Goal: Information Seeking & Learning: Find contact information

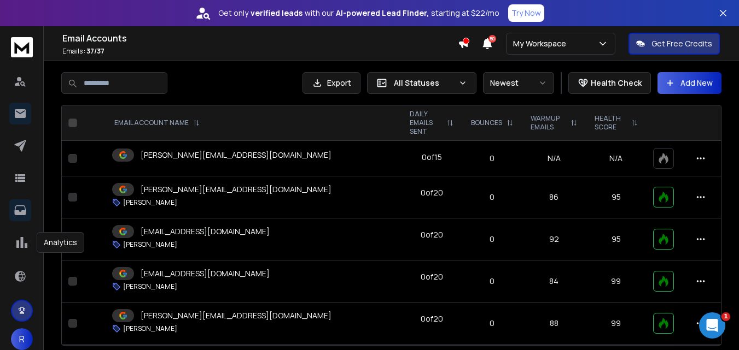
click at [20, 206] on icon at bounding box center [19, 211] width 11 height 10
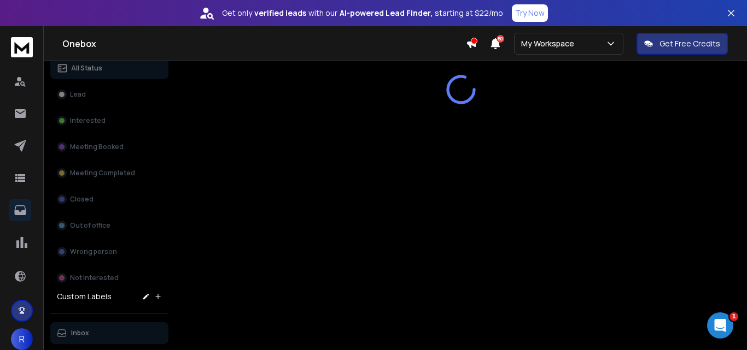
scroll to position [219, 0]
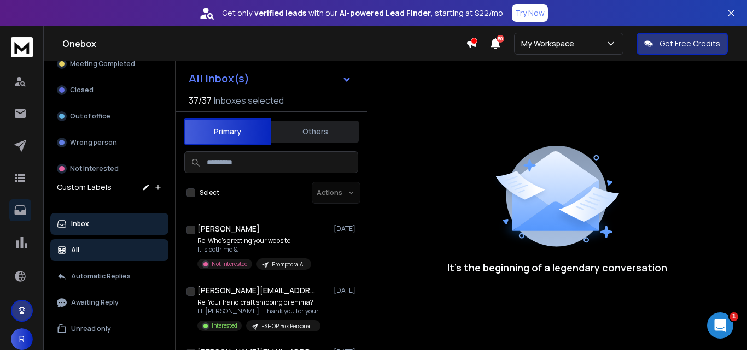
click at [81, 252] on button "All" at bounding box center [109, 250] width 118 height 22
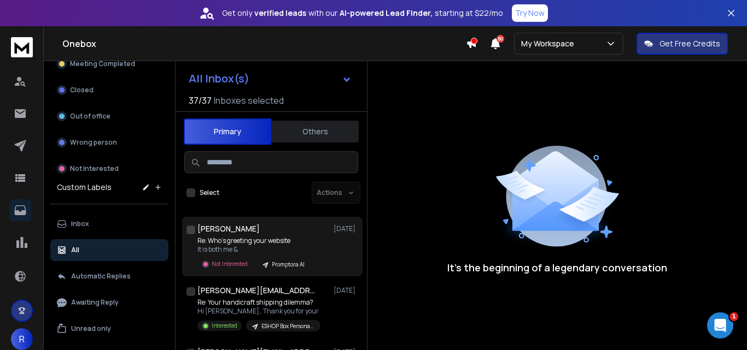
click at [229, 231] on h1 "Vijay Patel" at bounding box center [228, 229] width 62 height 11
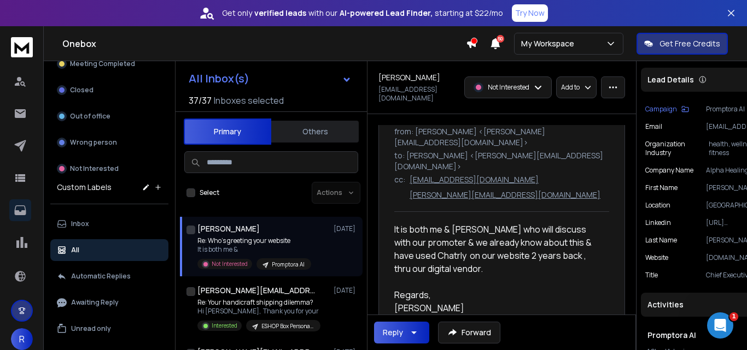
scroll to position [55, 0]
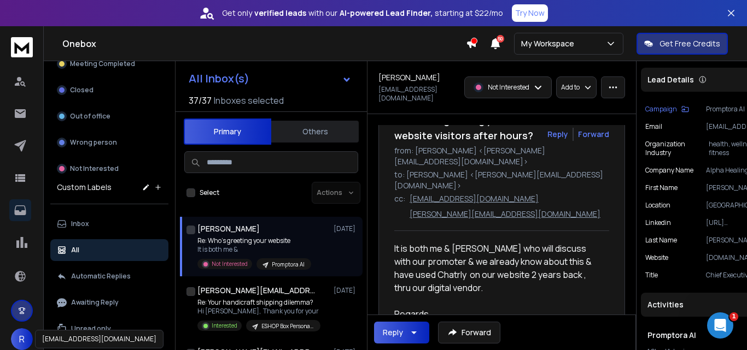
click at [17, 338] on span "R" at bounding box center [22, 340] width 22 height 22
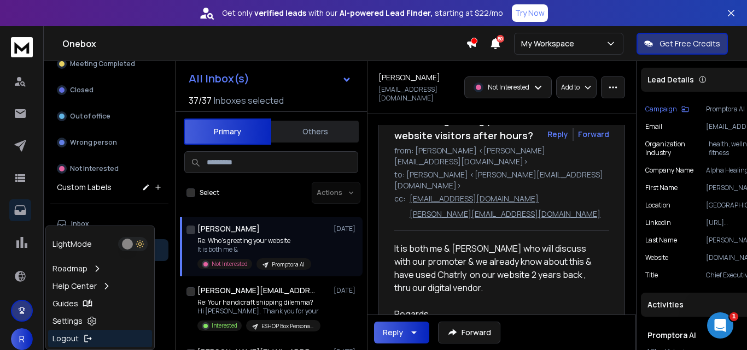
click at [64, 340] on p "Logout" at bounding box center [65, 339] width 26 height 11
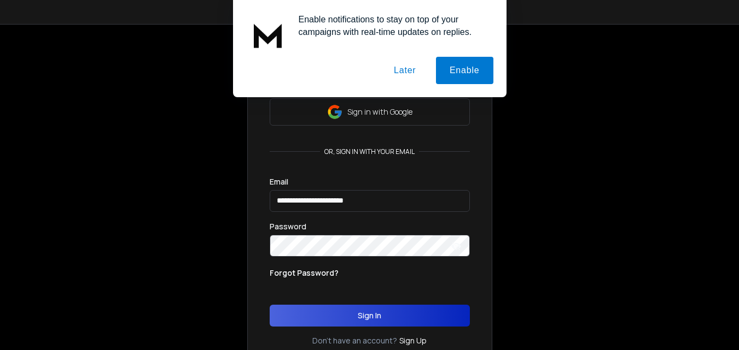
click at [303, 201] on input "**********" at bounding box center [370, 201] width 200 height 22
type input "**********"
click at [368, 318] on button "Sign In" at bounding box center [370, 316] width 200 height 22
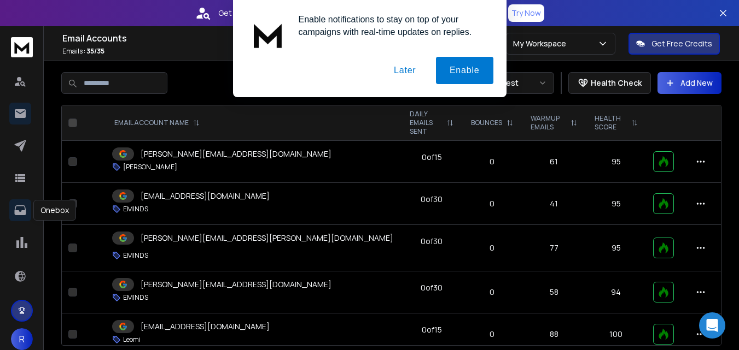
click at [22, 212] on icon at bounding box center [19, 211] width 11 height 10
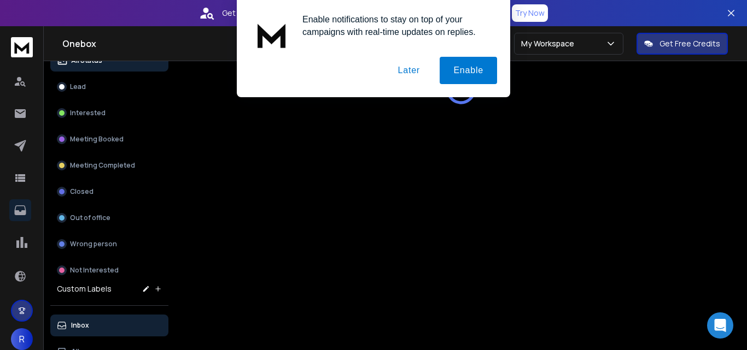
scroll to position [164, 0]
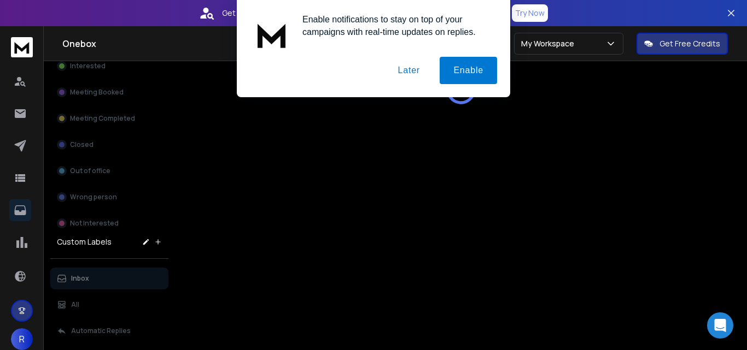
click at [406, 73] on button "Later" at bounding box center [408, 70] width 49 height 27
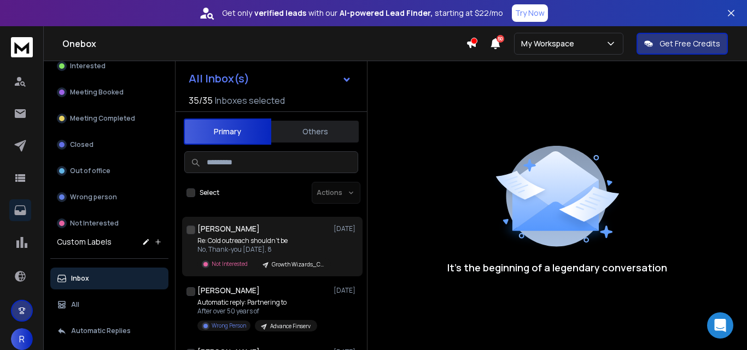
click at [227, 234] on h1 "Keith Stark" at bounding box center [228, 229] width 62 height 11
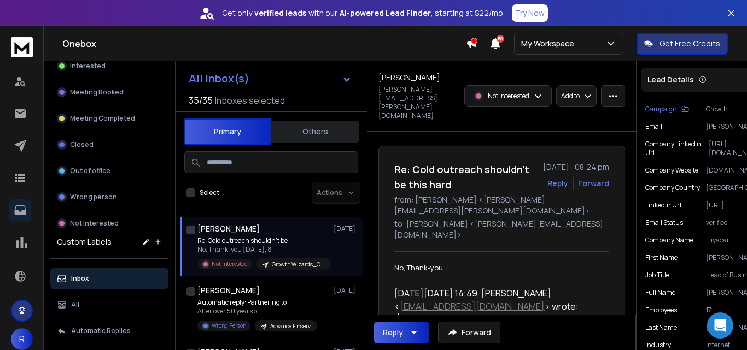
scroll to position [0, 0]
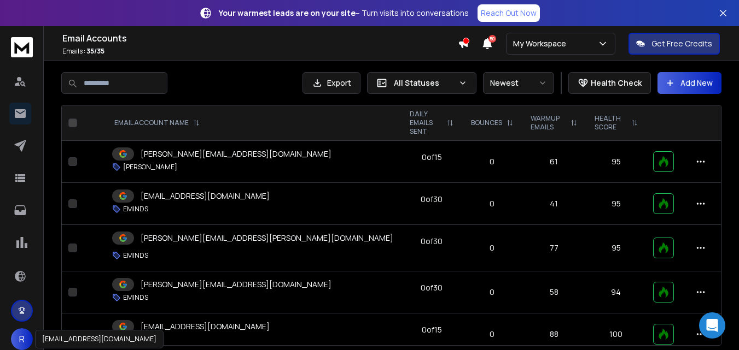
click at [22, 336] on span "R" at bounding box center [22, 340] width 22 height 22
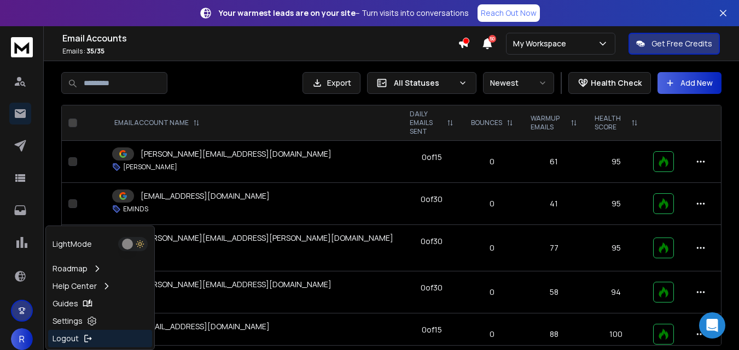
click at [64, 338] on p "Logout" at bounding box center [65, 339] width 26 height 11
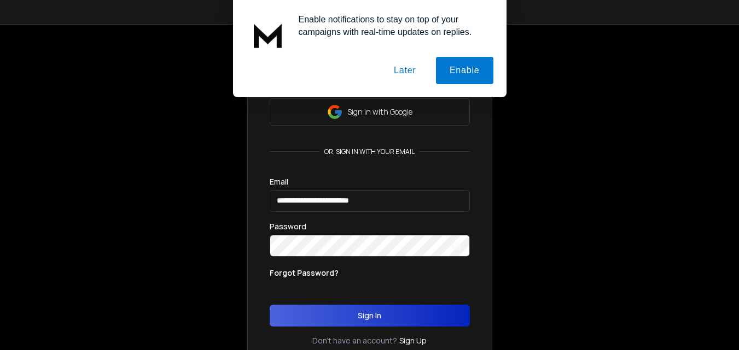
click at [377, 200] on input "**********" at bounding box center [370, 201] width 200 height 22
type input "**********"
click at [373, 317] on button "Sign In" at bounding box center [370, 316] width 200 height 22
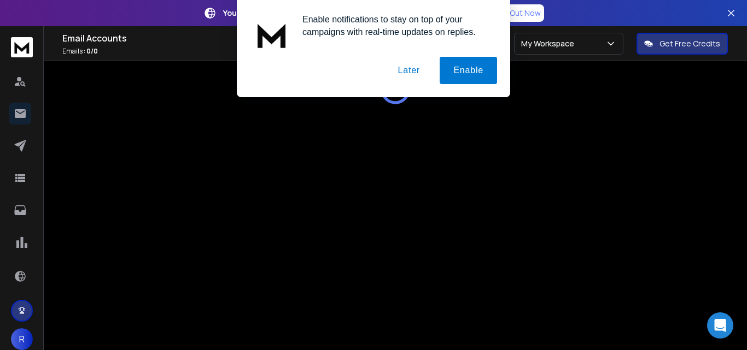
click at [405, 74] on button "Later" at bounding box center [408, 70] width 49 height 27
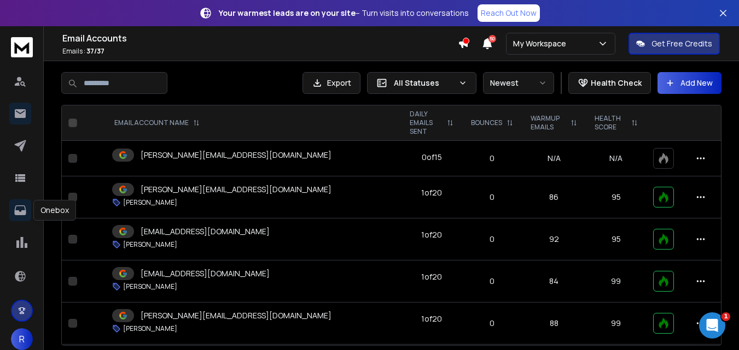
click at [18, 206] on icon at bounding box center [19, 211] width 11 height 10
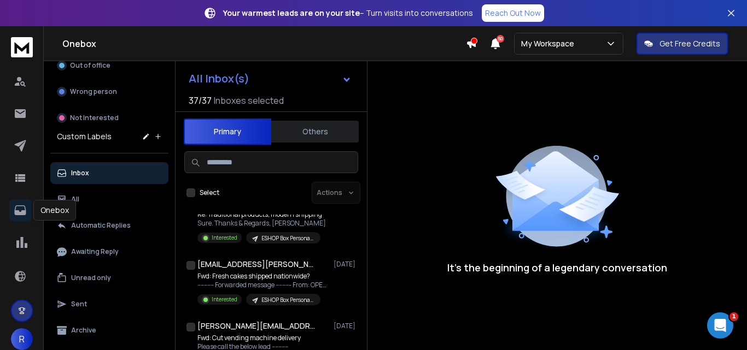
scroll to position [219, 0]
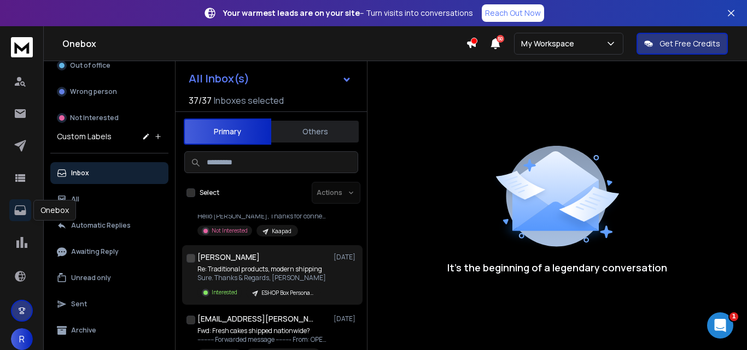
click at [244, 255] on h1 "Namita Tripathi" at bounding box center [228, 257] width 62 height 11
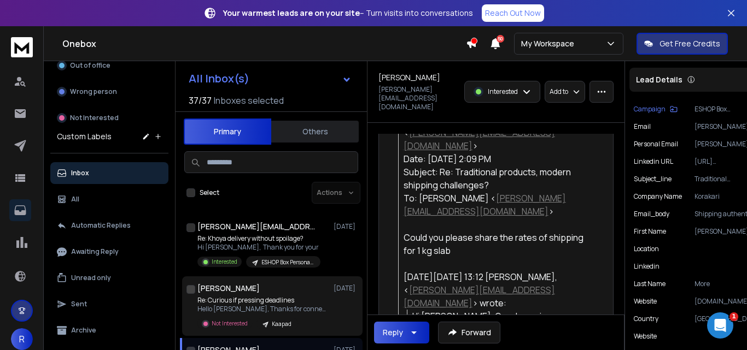
scroll to position [109, 0]
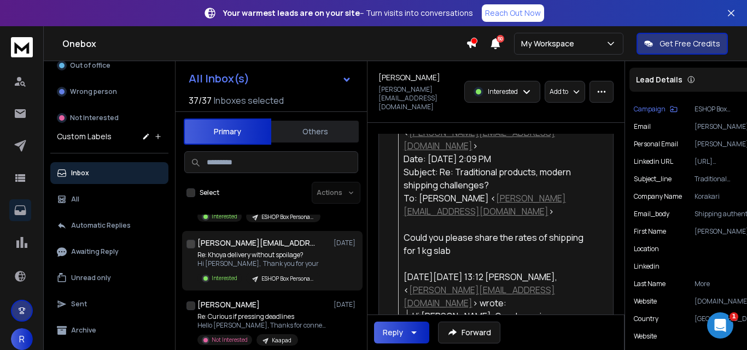
click at [246, 244] on h1 "utkarsh@khoyamithai.com" at bounding box center [257, 243] width 120 height 11
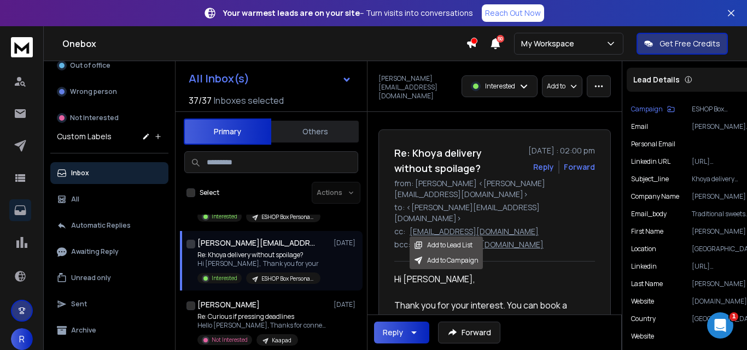
scroll to position [0, 0]
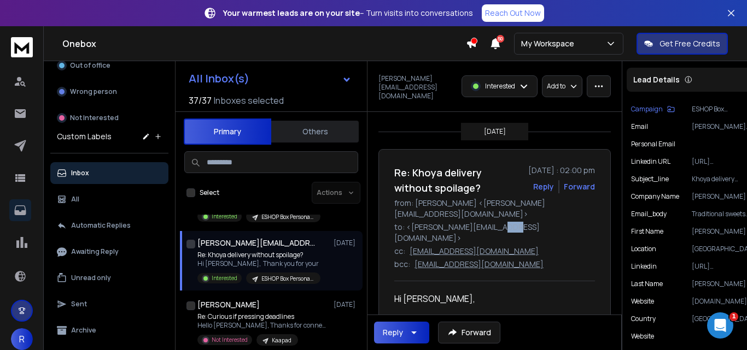
drag, startPoint x: 510, startPoint y: 198, endPoint x: 495, endPoint y: 198, distance: 15.3
click at [495, 222] on p "to: <utkarsh@khoyamithai.com>" at bounding box center [494, 233] width 201 height 22
click at [534, 222] on p "to: <utkarsh@khoyamithai.com>" at bounding box center [494, 233] width 201 height 22
drag, startPoint x: 504, startPoint y: 200, endPoint x: 411, endPoint y: 200, distance: 92.9
click at [411, 222] on p "to: <utkarsh@khoyamithai.com>" at bounding box center [494, 233] width 201 height 22
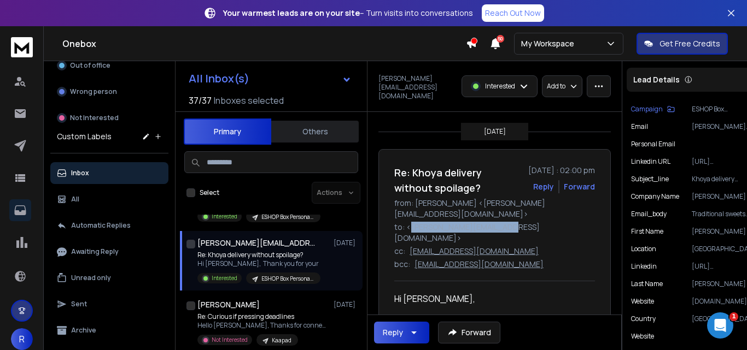
copy p "utkarsh@khoyamithai.com"
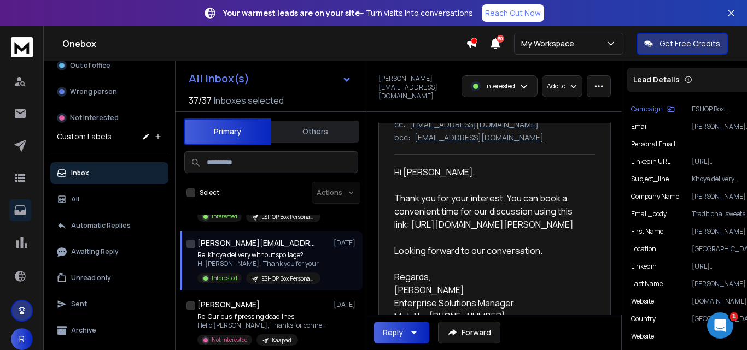
scroll to position [20, 0]
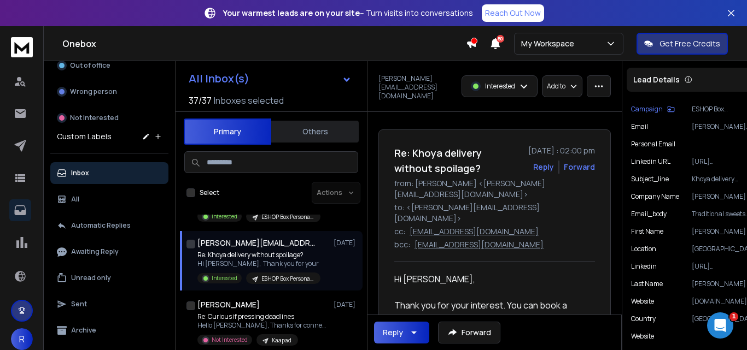
click at [252, 238] on h1 "utkarsh@khoyamithai.com" at bounding box center [257, 243] width 120 height 11
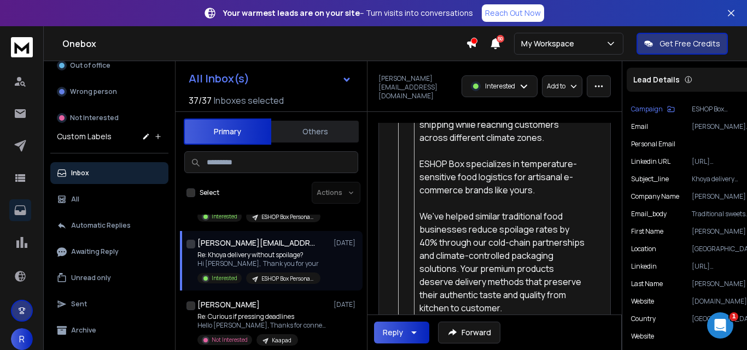
scroll to position [1004, 0]
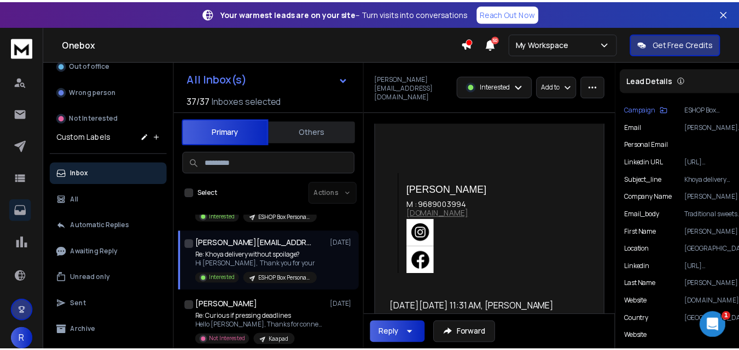
scroll to position [1338, 0]
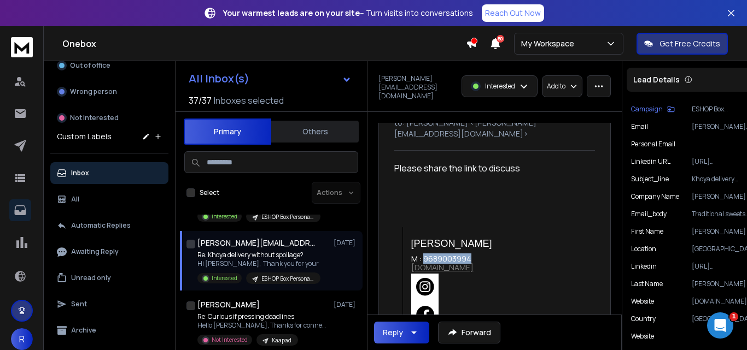
drag, startPoint x: 473, startPoint y: 145, endPoint x: 424, endPoint y: 144, distance: 49.8
click at [424, 255] on td "M : 9689003994 www.khoyamithai.com" at bounding box center [465, 263] width 109 height 17
copy td "9689003994"
click at [21, 147] on icon at bounding box center [19, 145] width 11 height 11
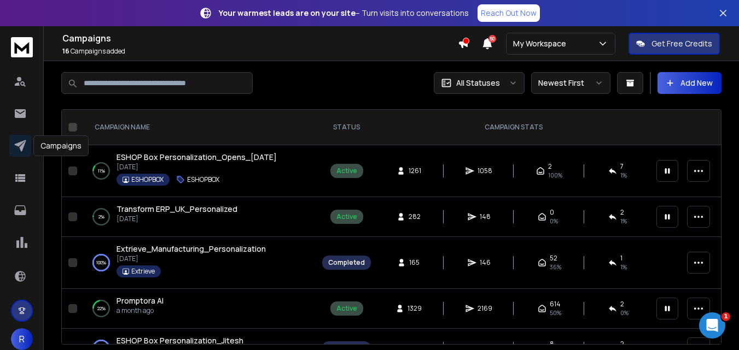
click at [19, 143] on icon at bounding box center [19, 145] width 11 height 11
click at [20, 110] on icon at bounding box center [20, 113] width 11 height 9
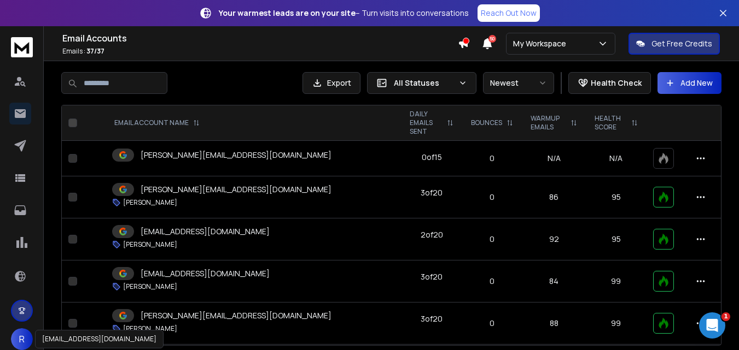
click at [21, 338] on span "R" at bounding box center [22, 340] width 22 height 22
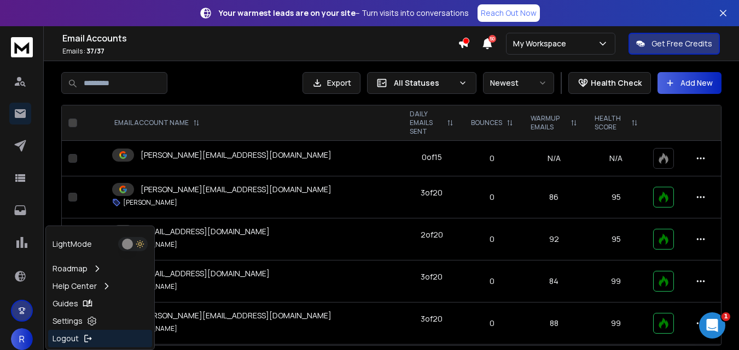
click at [74, 337] on p "Logout" at bounding box center [65, 339] width 26 height 11
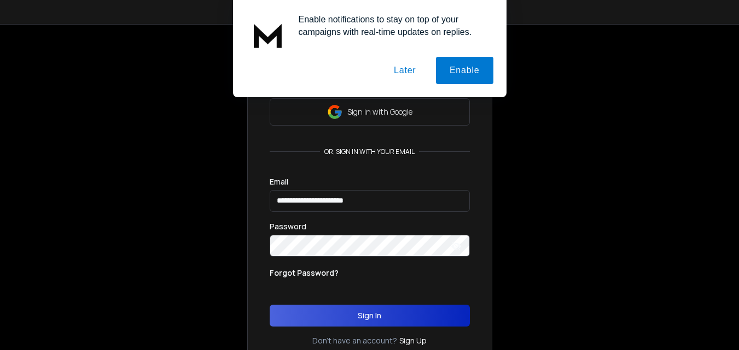
click at [373, 202] on input "**********" at bounding box center [370, 201] width 200 height 22
type input "**********"
click at [379, 319] on button "Sign In" at bounding box center [370, 316] width 200 height 22
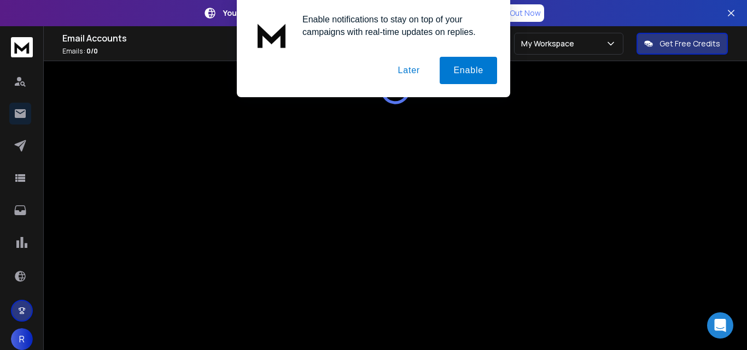
click at [406, 75] on button "Later" at bounding box center [408, 70] width 49 height 27
